Goal: Task Accomplishment & Management: Manage account settings

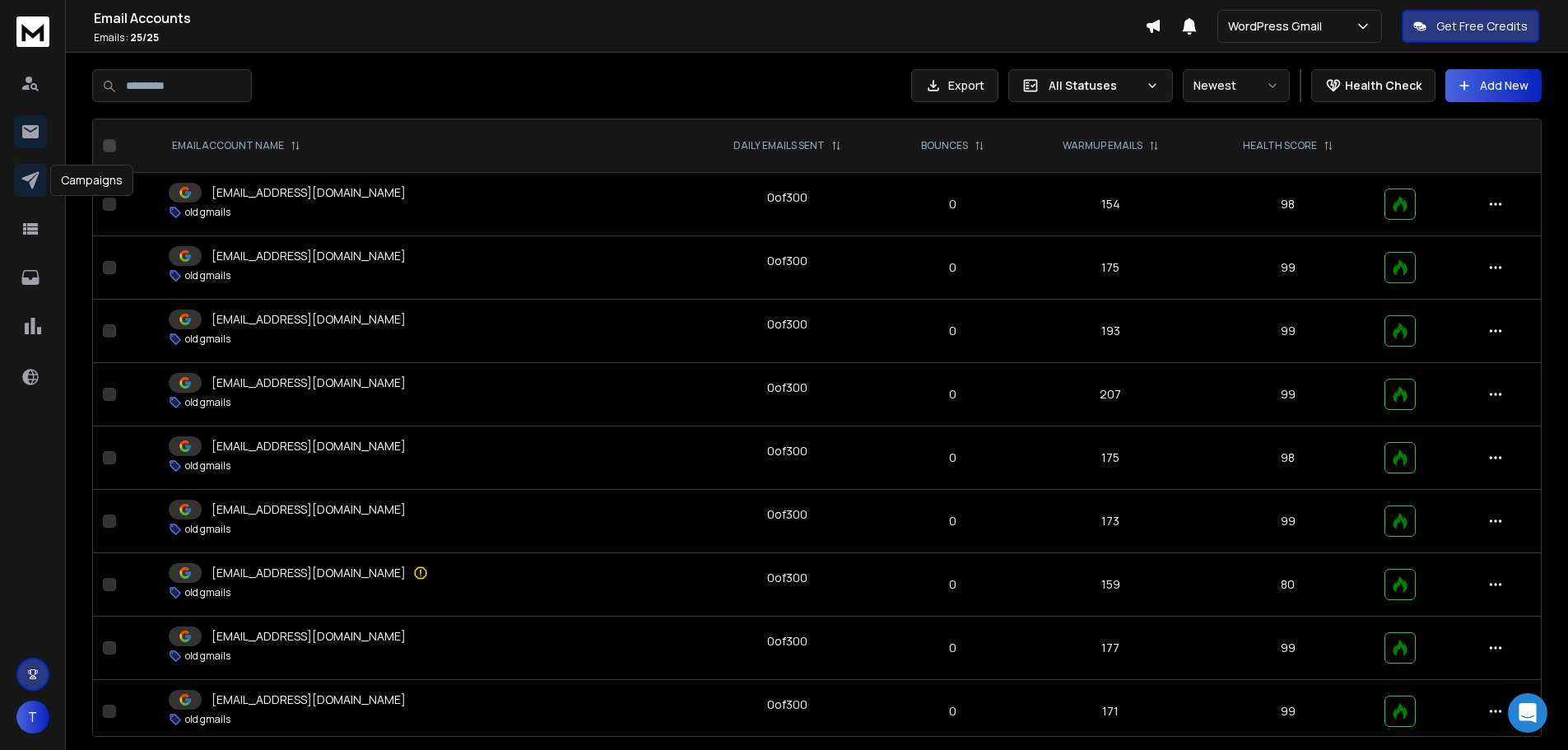
click at [34, 185] on icon at bounding box center [31, 180] width 17 height 17
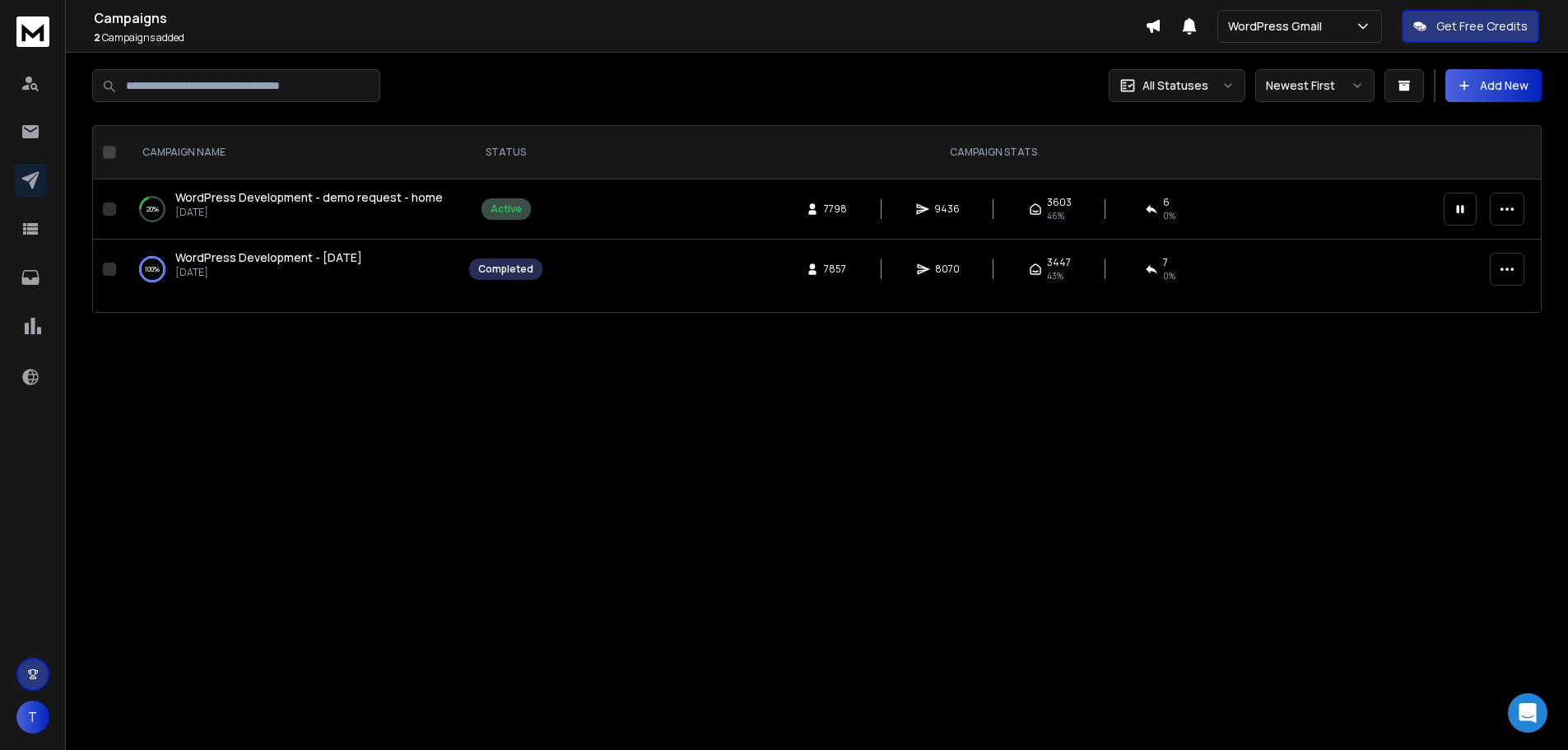
click at [347, 448] on div "Campaigns 2 Campaigns Added All Statuses Newest First Add New CAMPAIGN NAME STA…" at bounding box center [817, 444] width 1449 height 750
click at [18, 224] on link at bounding box center [31, 229] width 33 height 33
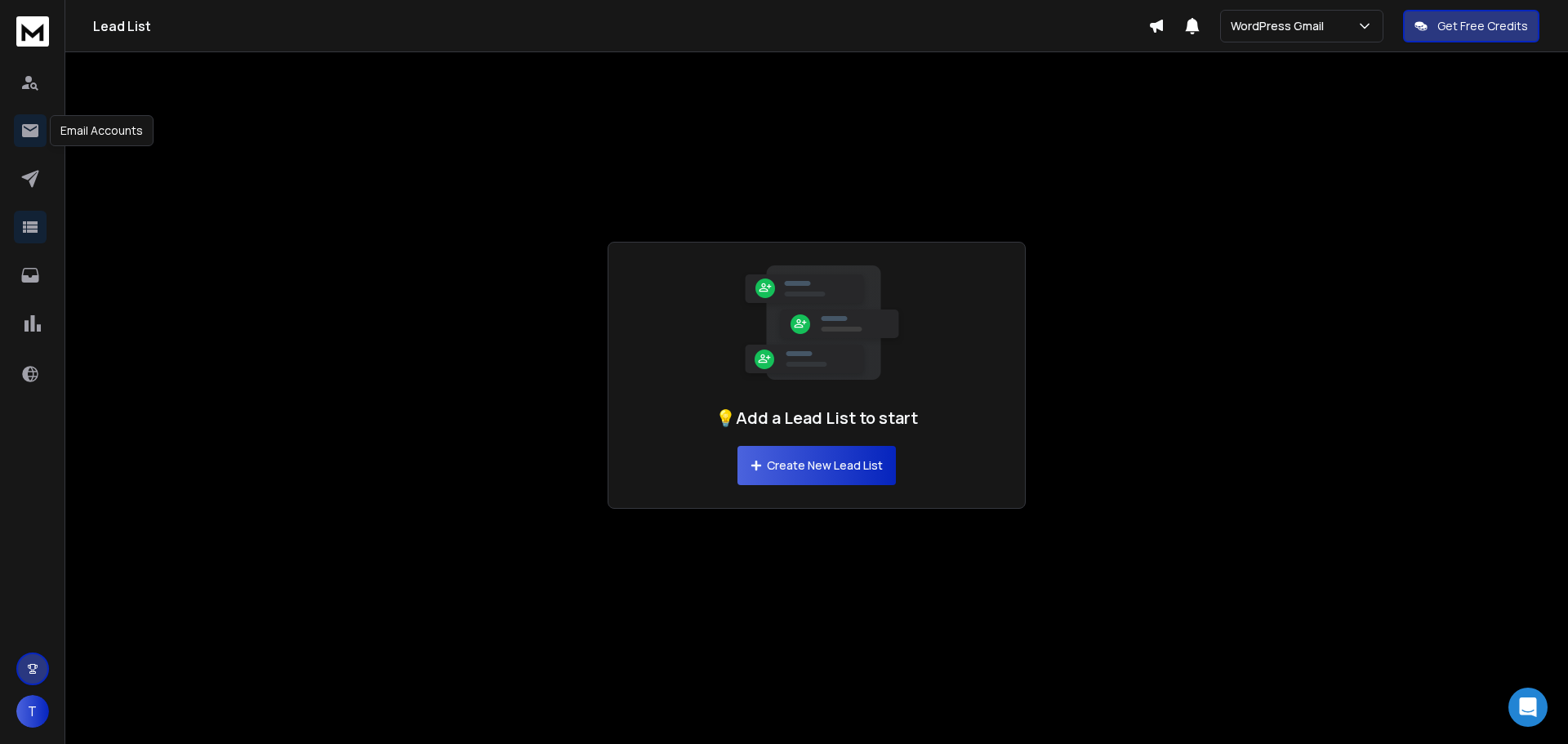
click at [38, 136] on icon at bounding box center [30, 131] width 20 height 20
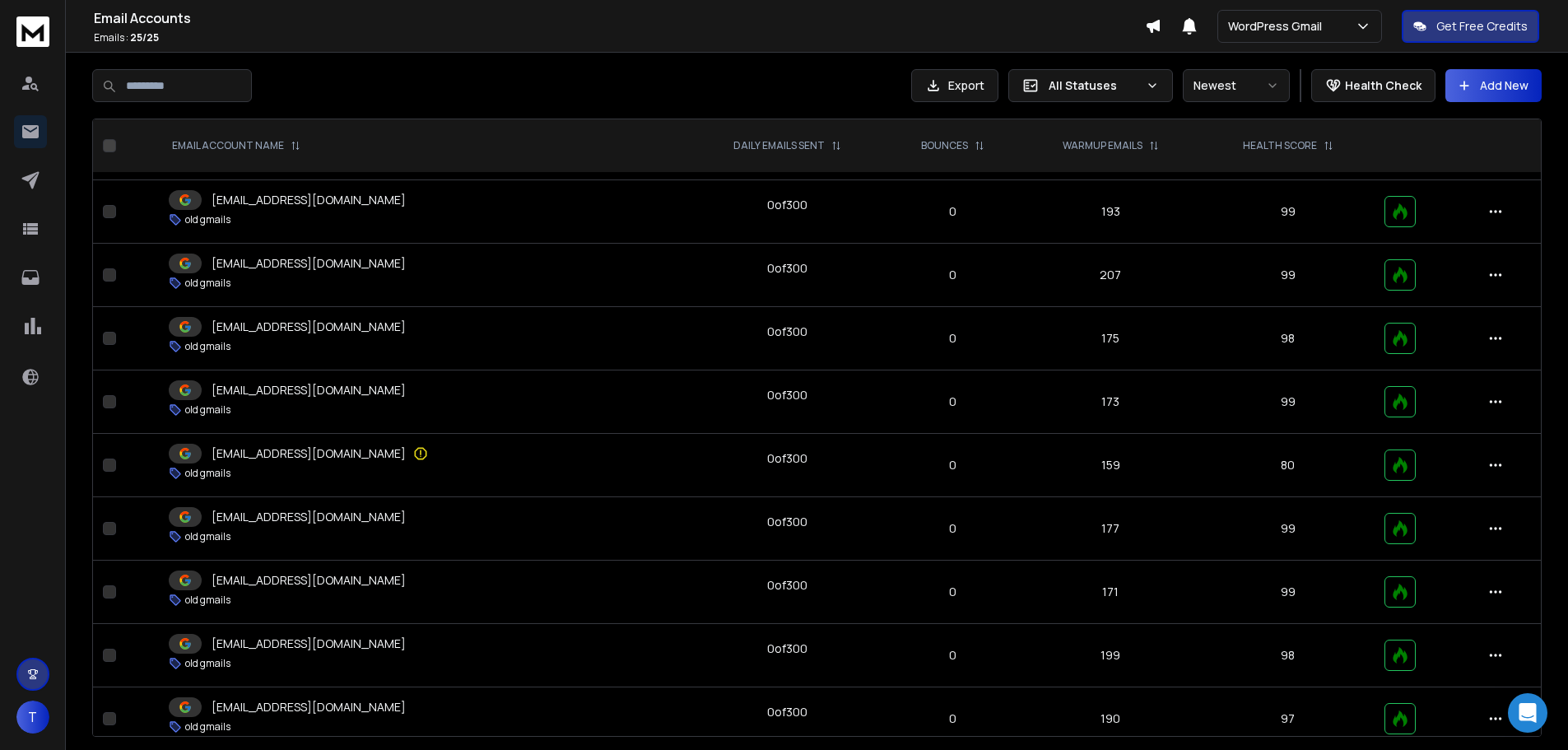
scroll to position [247, 0]
click at [294, 325] on p "[EMAIL_ADDRESS][DOMAIN_NAME]" at bounding box center [308, 326] width 195 height 17
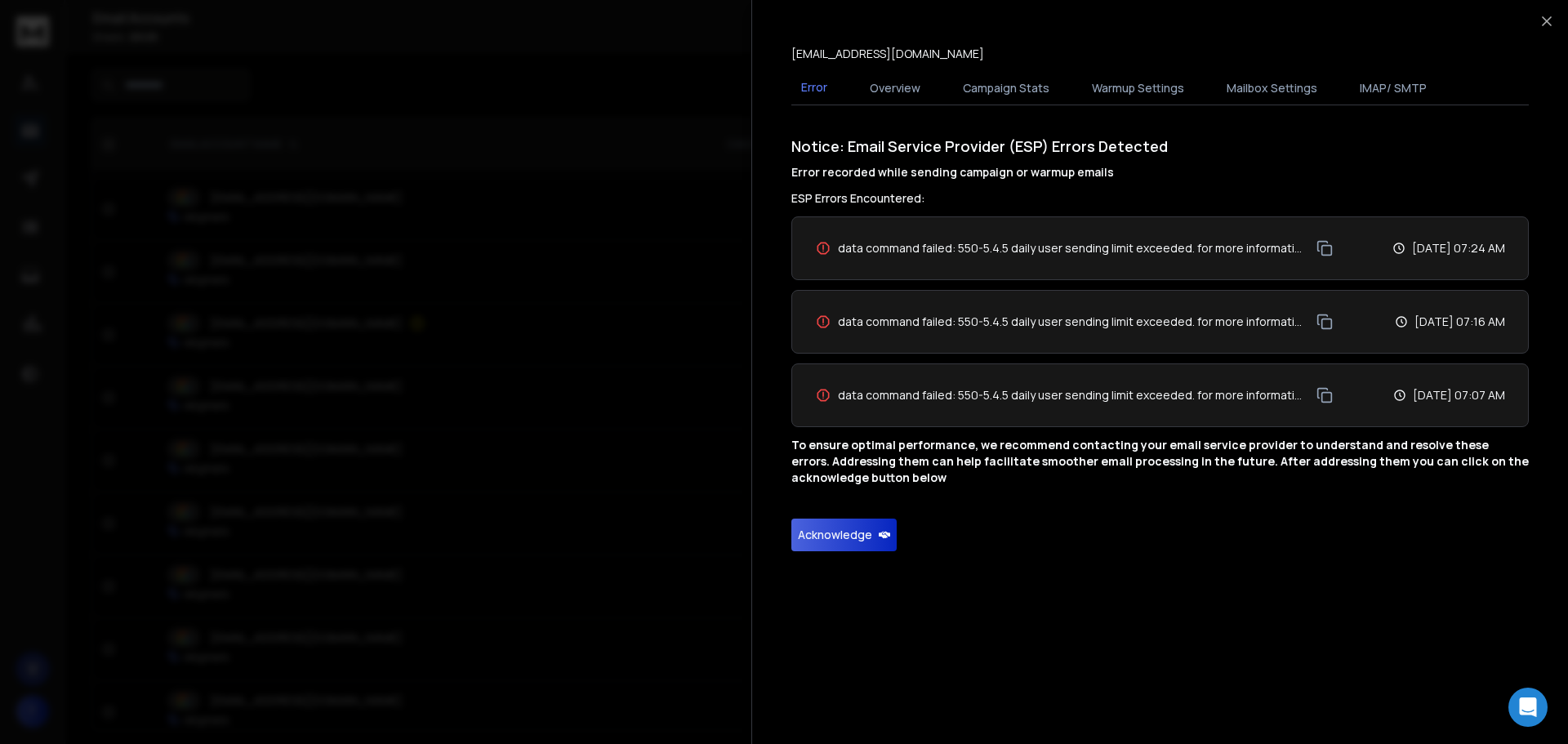
click at [836, 530] on button "Acknowledge" at bounding box center [845, 535] width 106 height 33
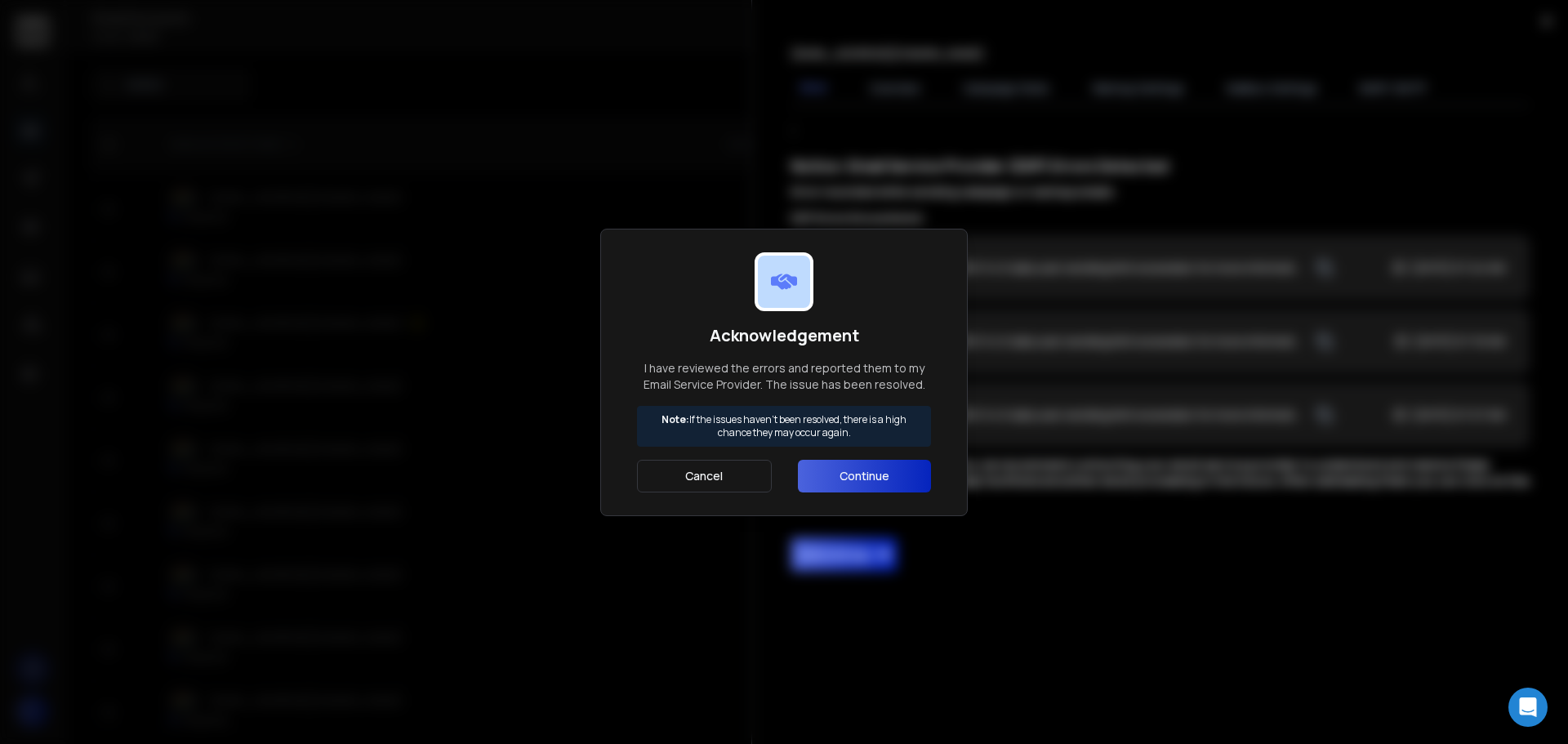
click at [861, 468] on button "Continue" at bounding box center [865, 476] width 133 height 33
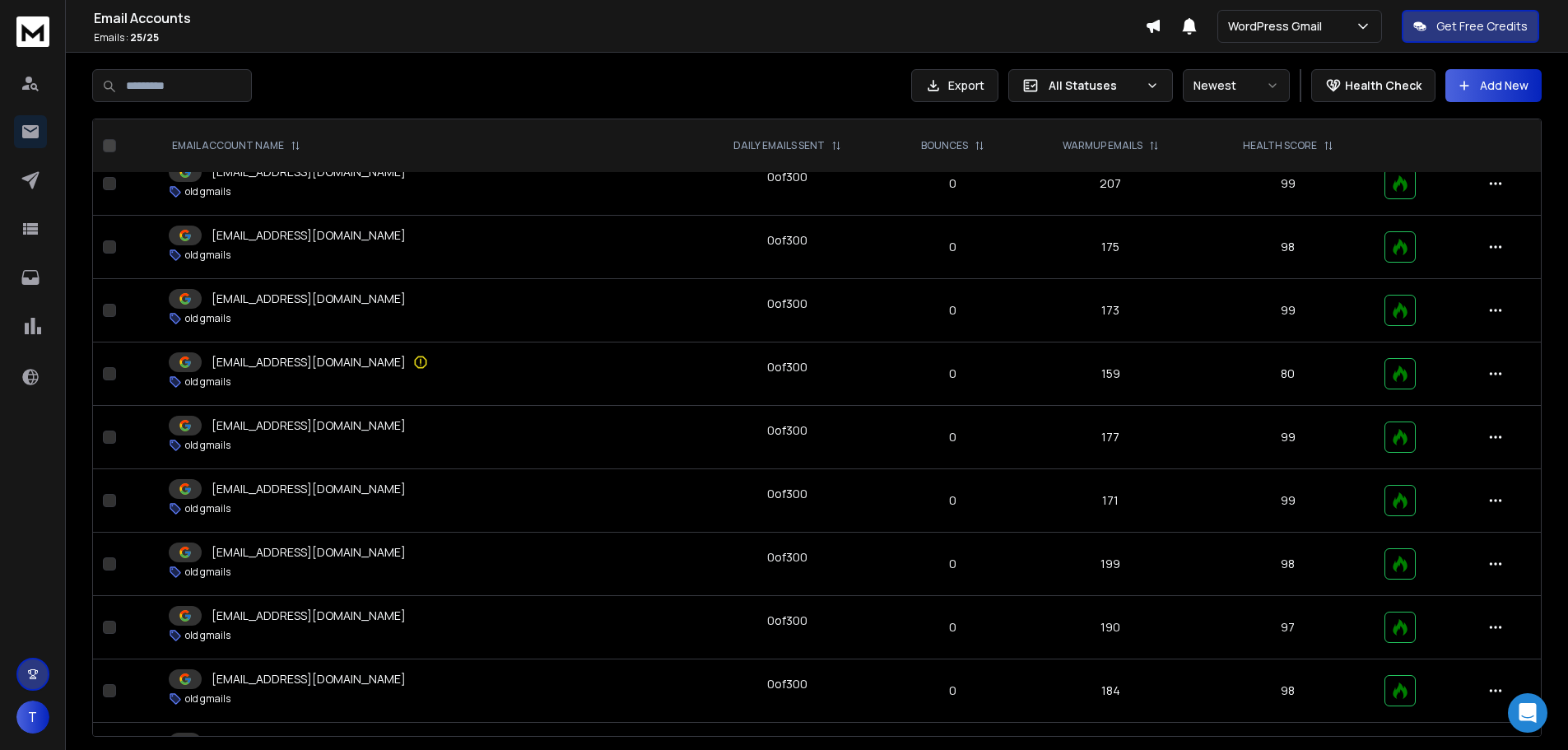
scroll to position [0, 0]
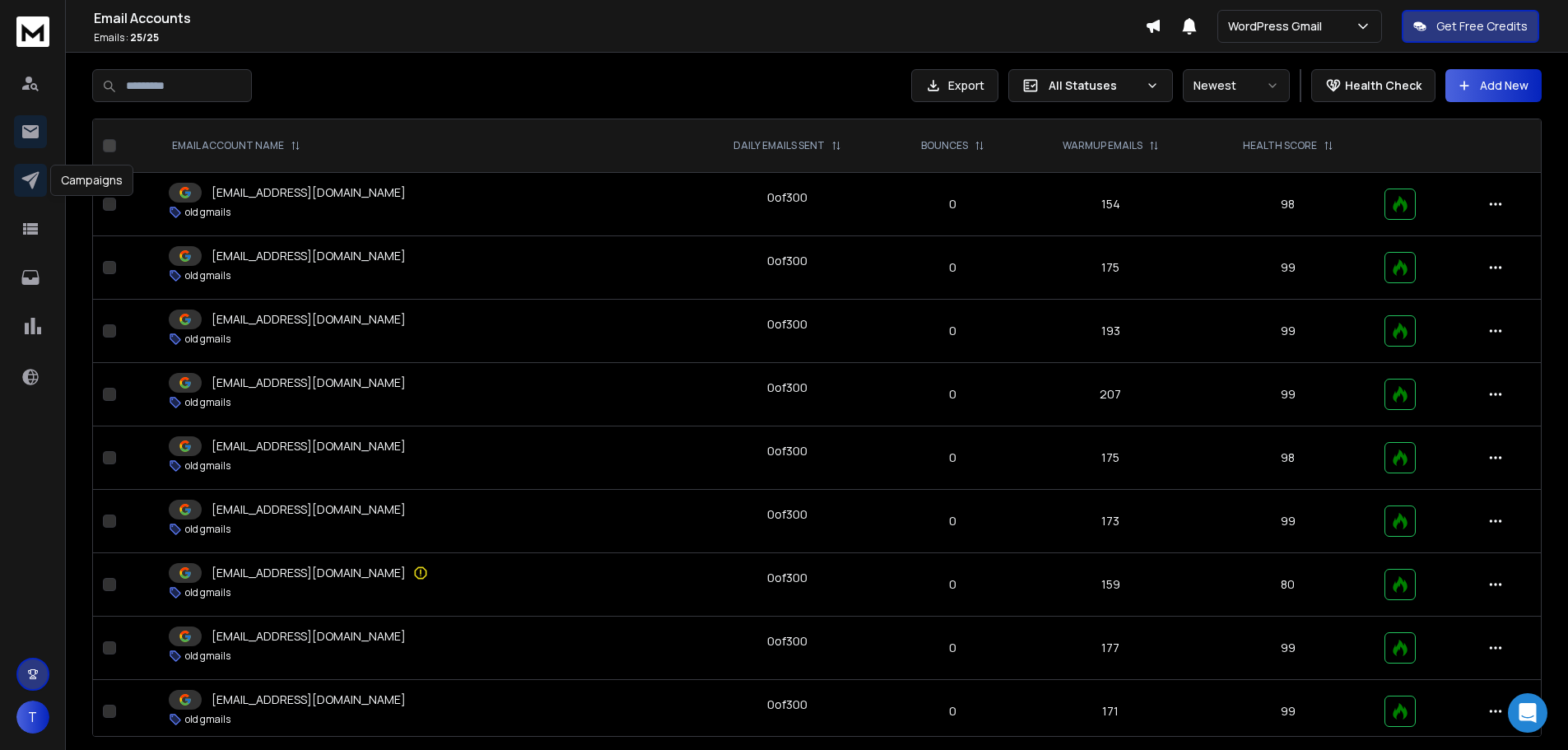
click at [36, 186] on icon at bounding box center [31, 180] width 20 height 20
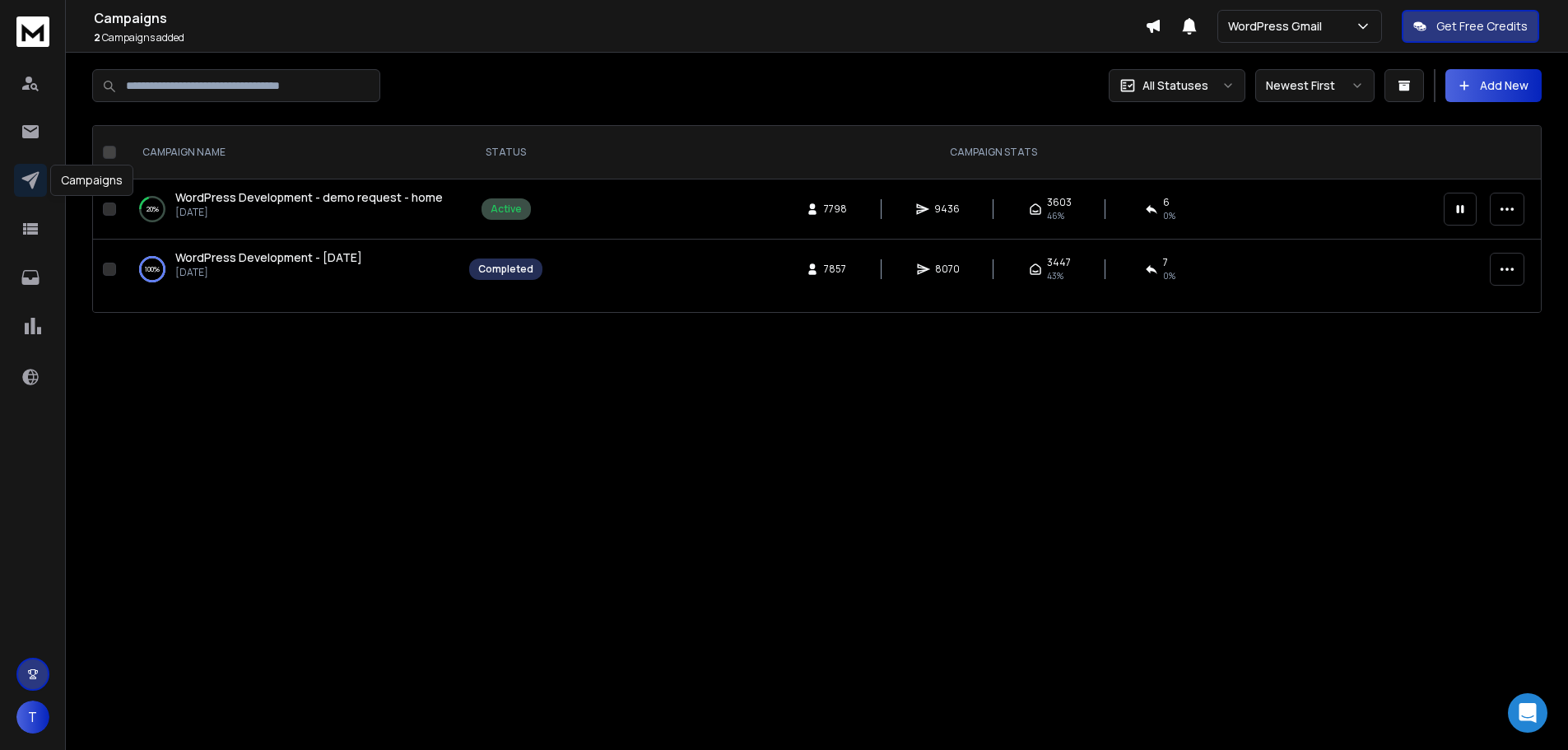
click at [33, 186] on icon at bounding box center [31, 180] width 17 height 17
click at [250, 191] on span "WordPress Development - demo request - home" at bounding box center [309, 197] width 267 height 16
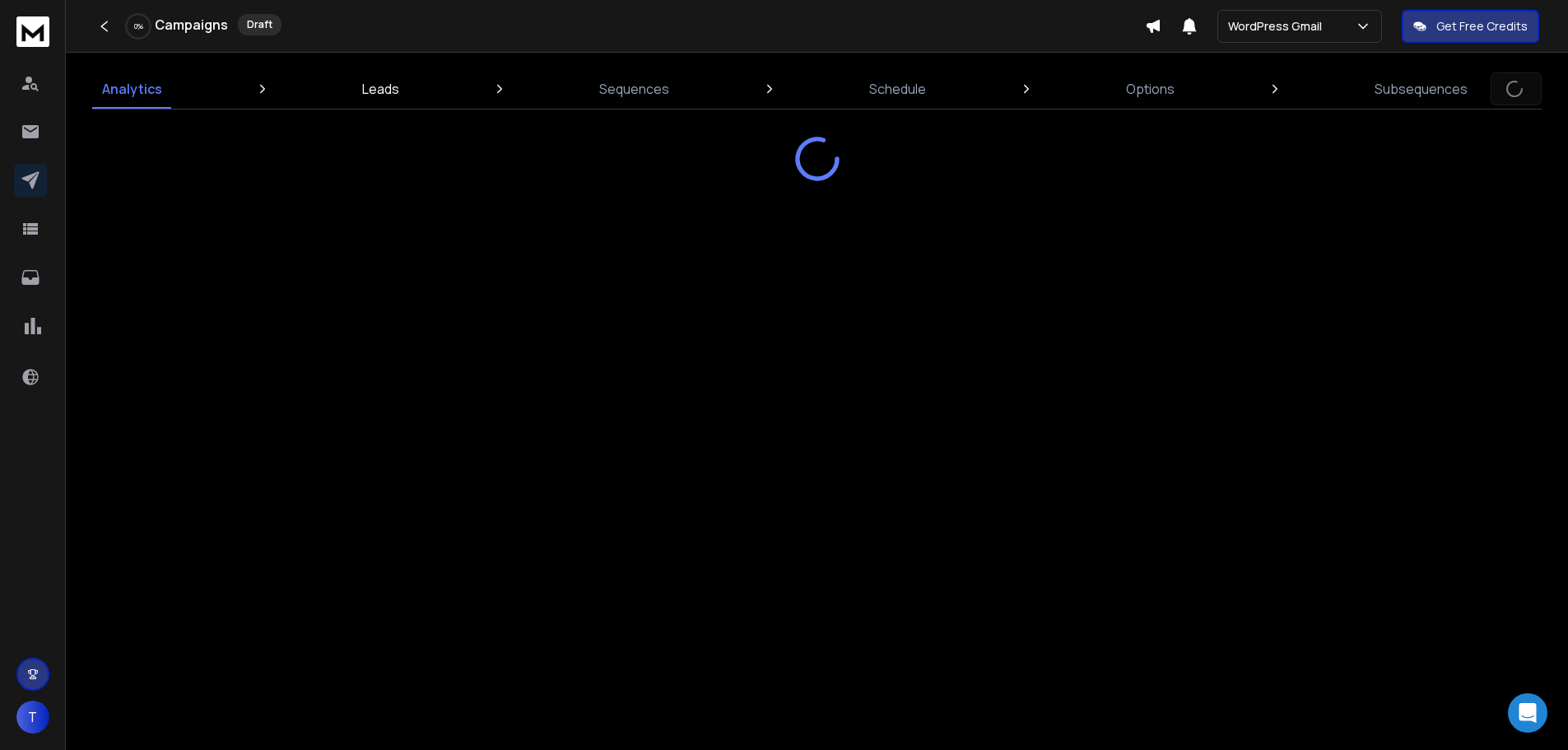
click at [380, 98] on p "Leads" at bounding box center [381, 89] width 37 height 20
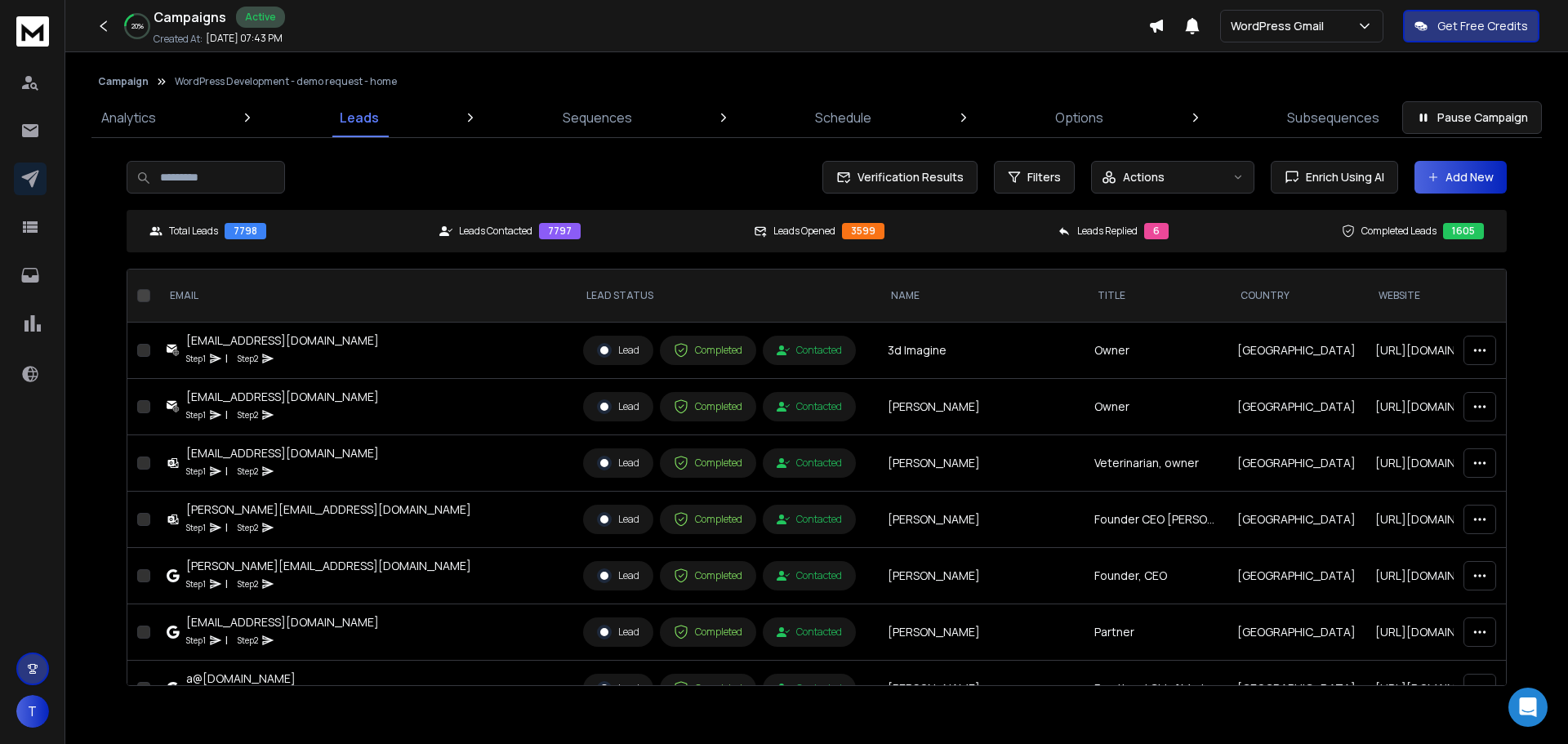
click at [176, 180] on input at bounding box center [205, 178] width 159 height 33
paste input "**********"
type input "**********"
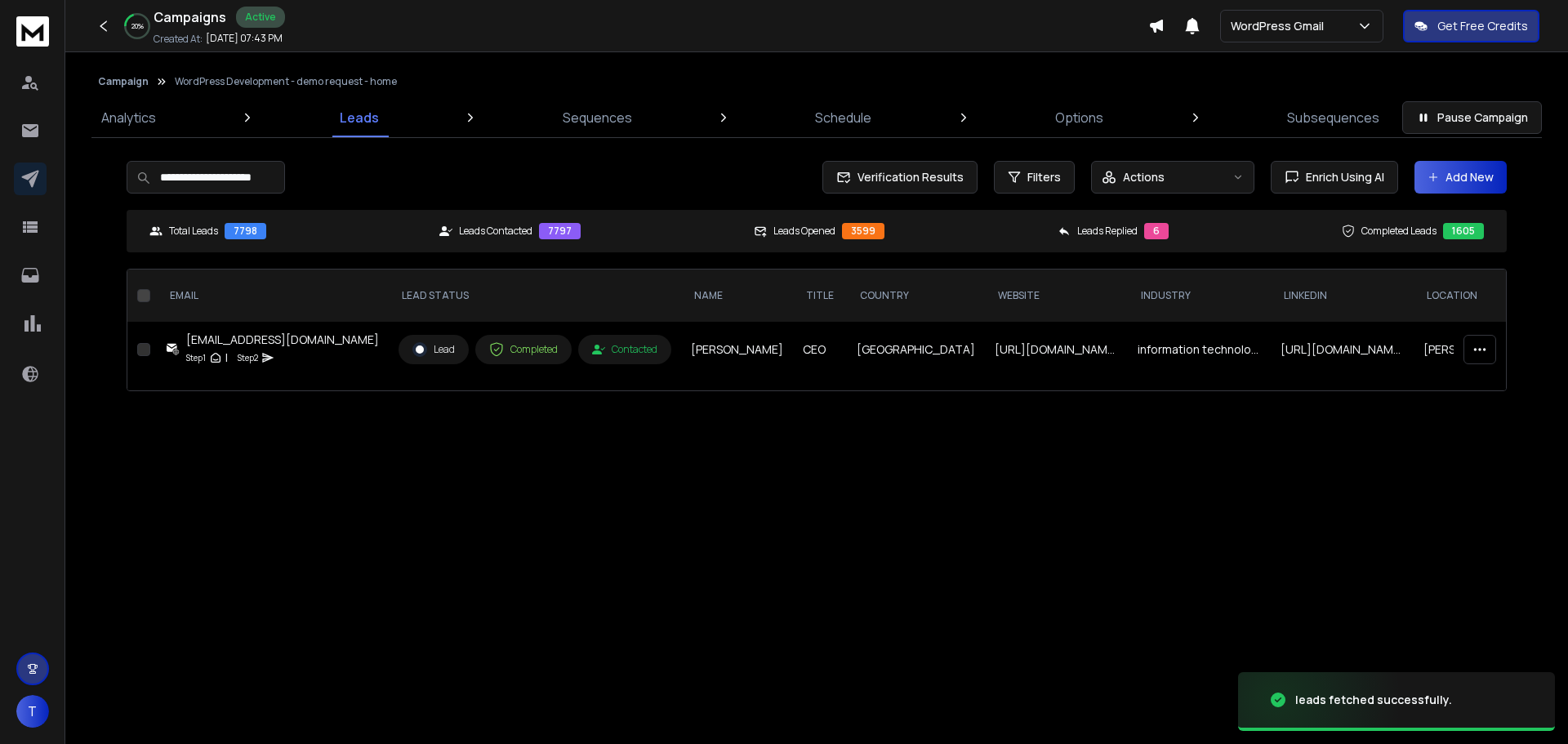
click at [145, 348] on button "button" at bounding box center [143, 349] width 13 height 13
click at [1371, 181] on button "Actions" at bounding box center [1317, 178] width 164 height 33
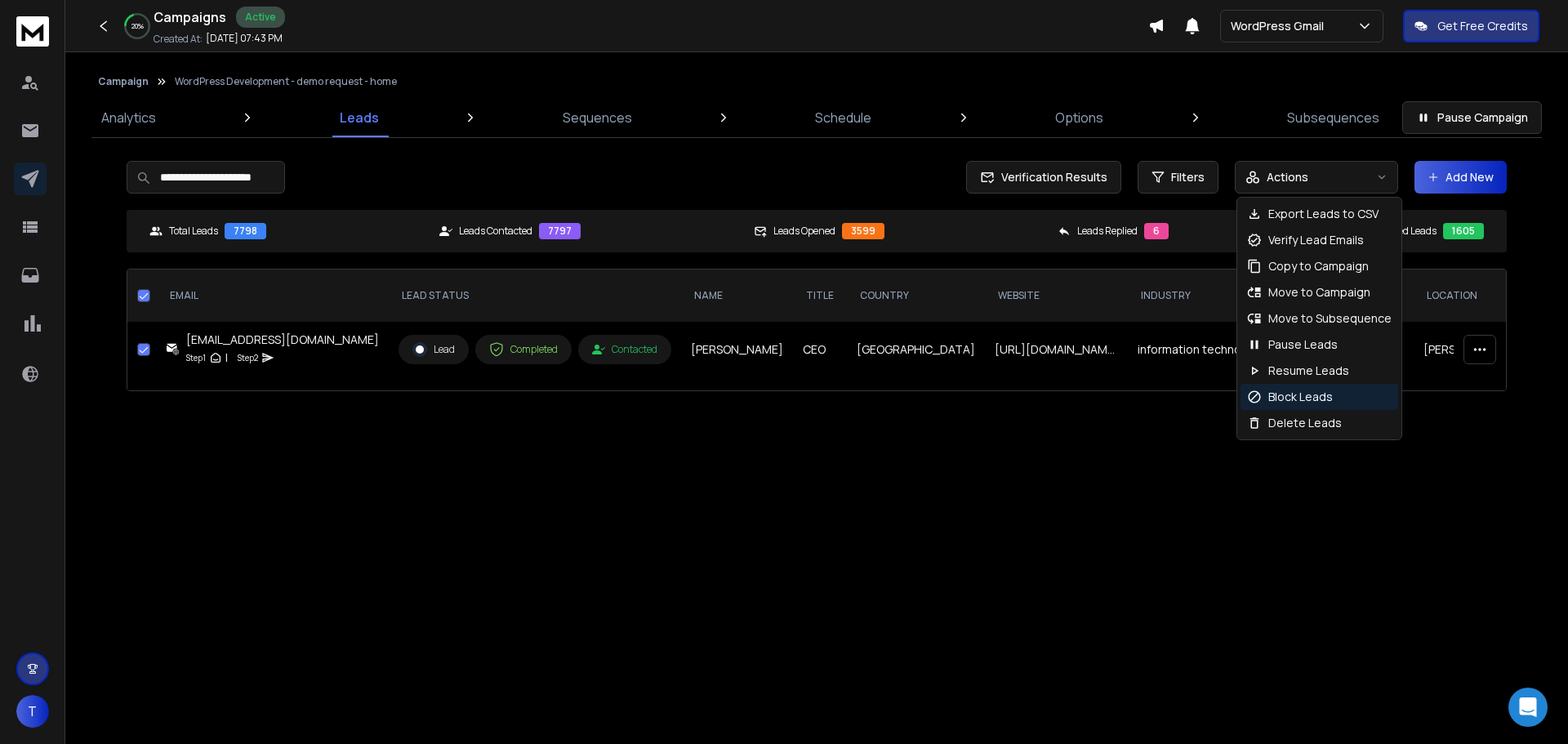
click at [1309, 397] on p "Block Leads" at bounding box center [1300, 397] width 64 height 16
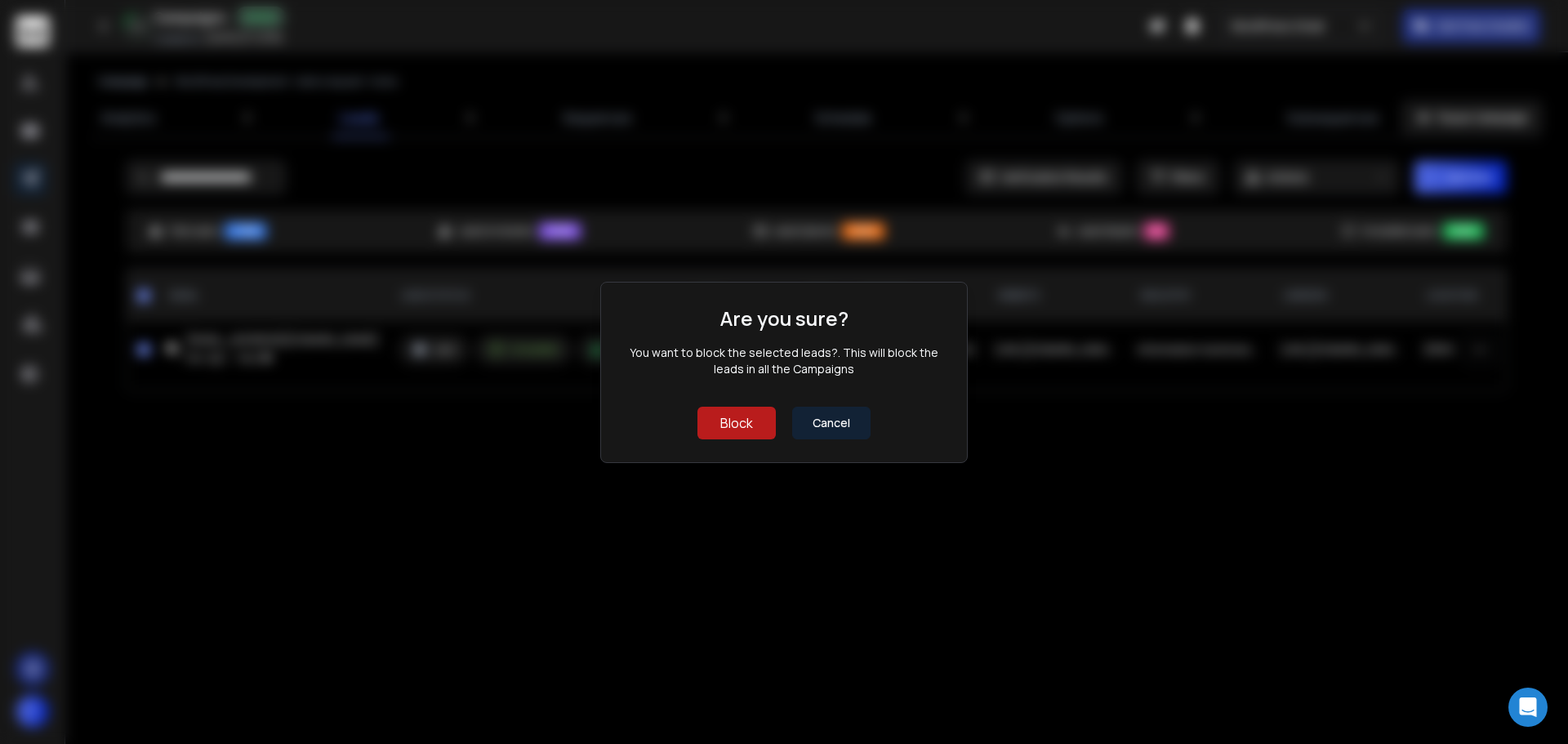
click at [748, 412] on button "Block" at bounding box center [736, 424] width 79 height 33
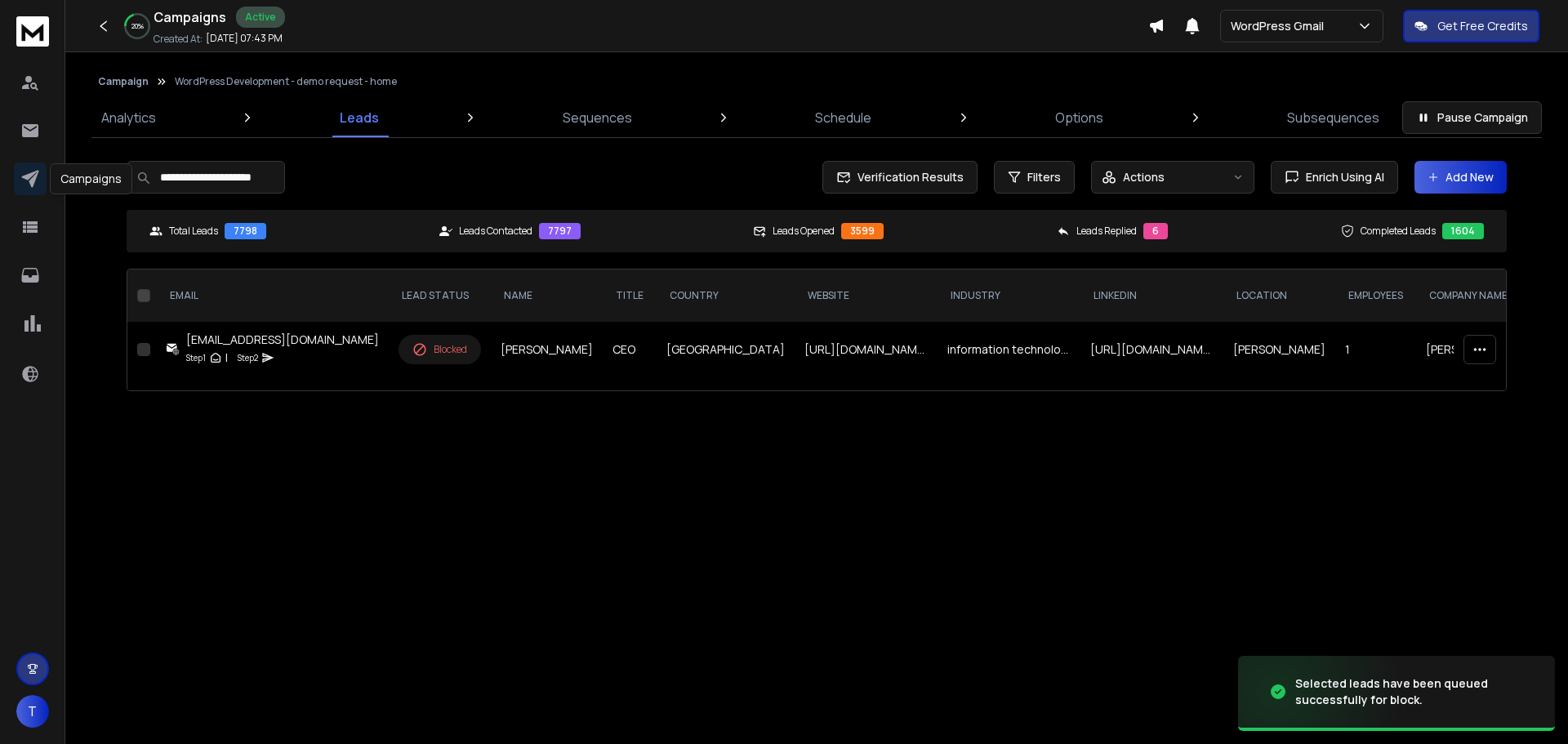
click at [15, 182] on link at bounding box center [30, 179] width 33 height 33
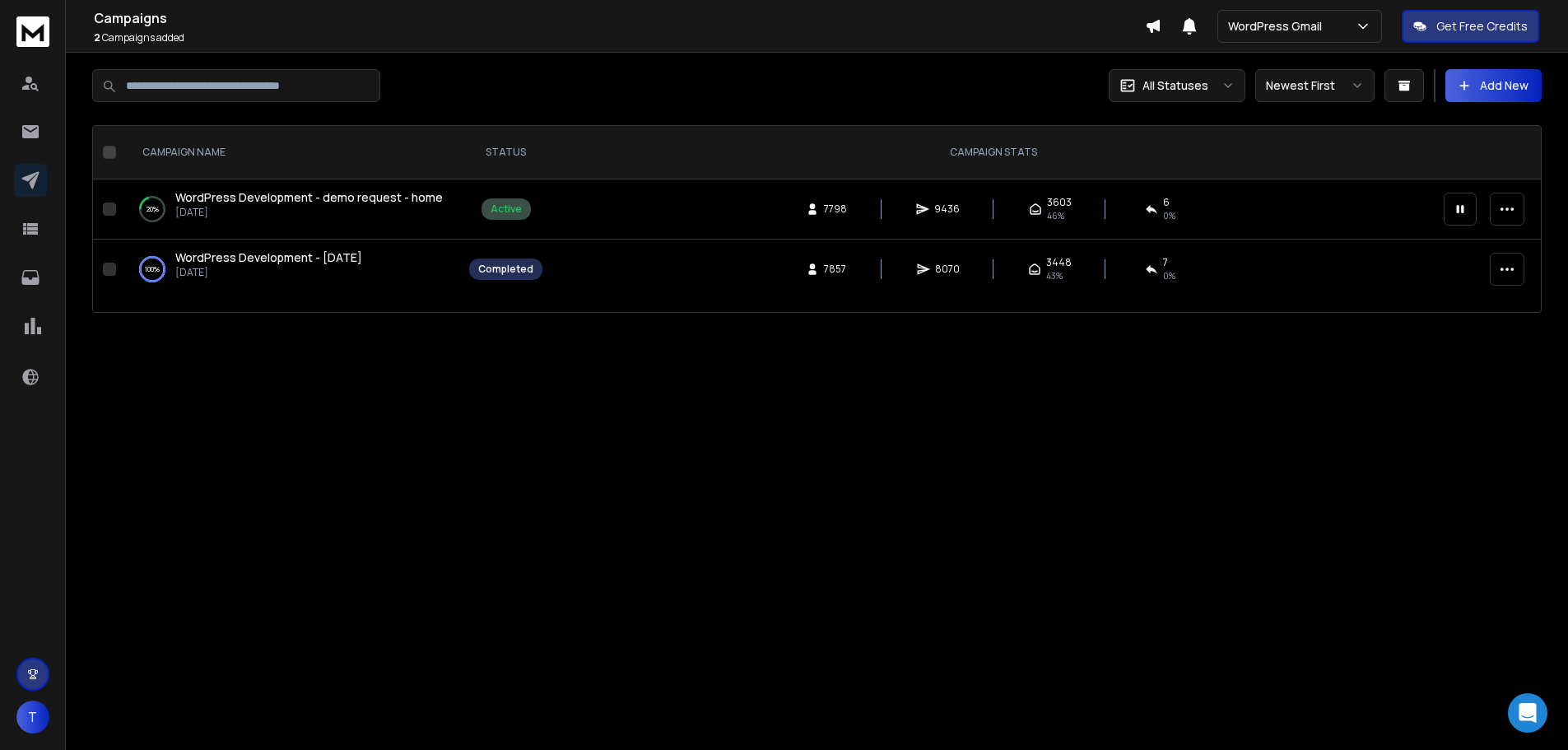
click at [224, 381] on div "Campaigns 2 Campaigns Added All Statuses Newest First Add New CAMPAIGN NAME STA…" at bounding box center [817, 444] width 1449 height 750
